Goal: Answer question/provide support

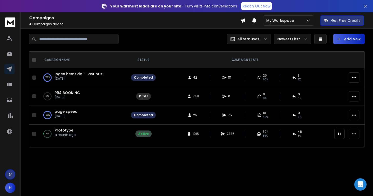
click at [4, 102] on div "H" at bounding box center [10, 104] width 21 height 185
click at [8, 101] on icon at bounding box center [9, 99] width 5 height 5
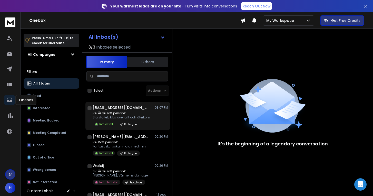
click at [139, 116] on p "Självfallet, kika över allt och återkom" at bounding box center [121, 117] width 57 height 4
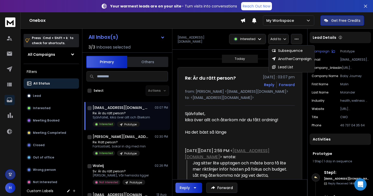
click at [286, 42] on div "Add to" at bounding box center [278, 39] width 20 height 10
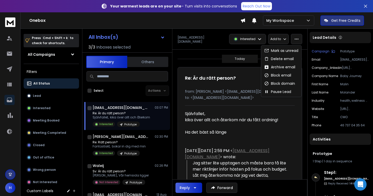
click at [298, 38] on icon "button" at bounding box center [296, 39] width 5 height 5
click at [229, 49] on div "malin@babyjourney.se Interested Add to Interested Add to Today Re: Är du rätt p…" at bounding box center [239, 127] width 135 height 196
